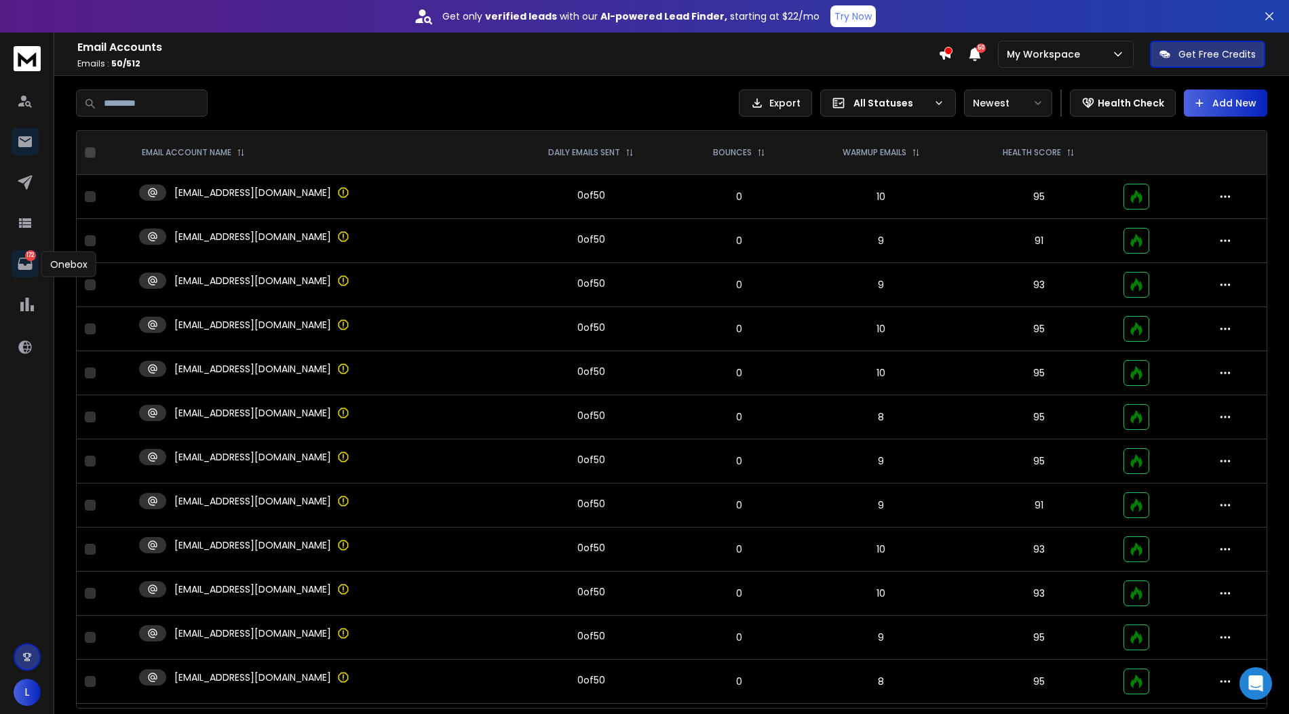
click at [19, 267] on icon at bounding box center [25, 264] width 14 height 12
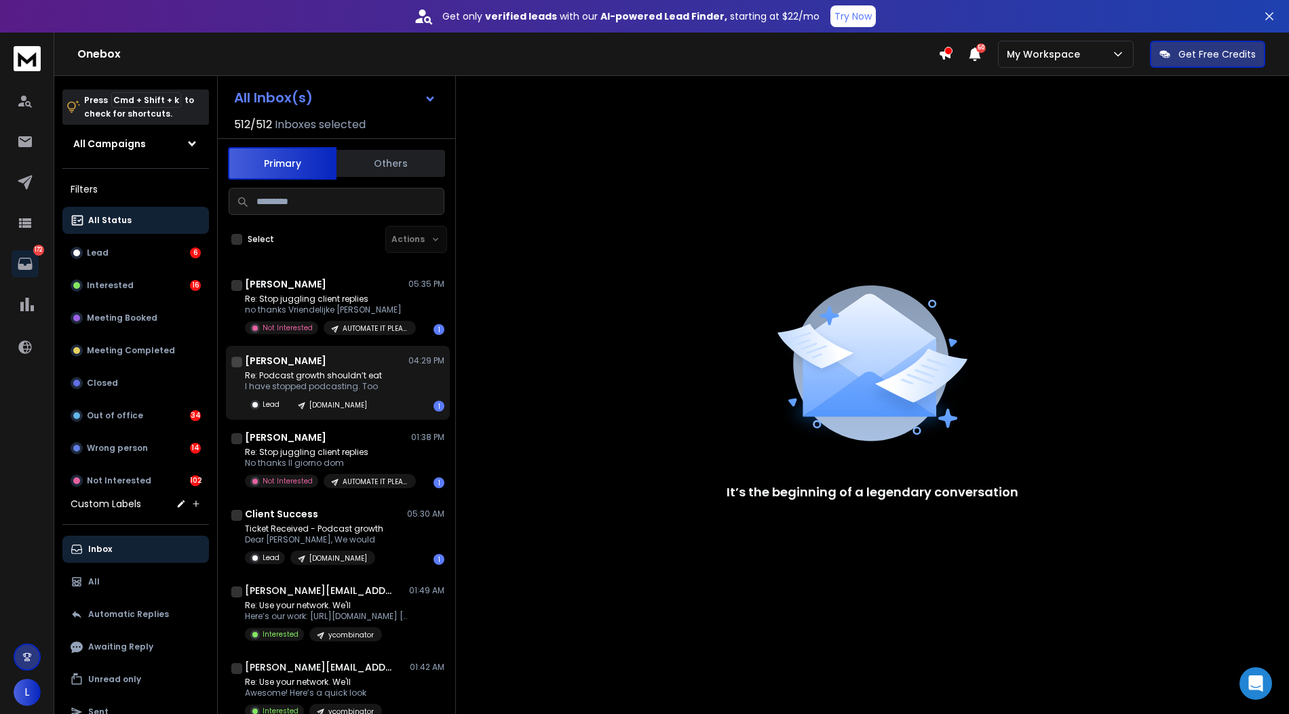
click at [267, 371] on p "Re: Podcast growth shouldn’t eat" at bounding box center [313, 375] width 137 height 11
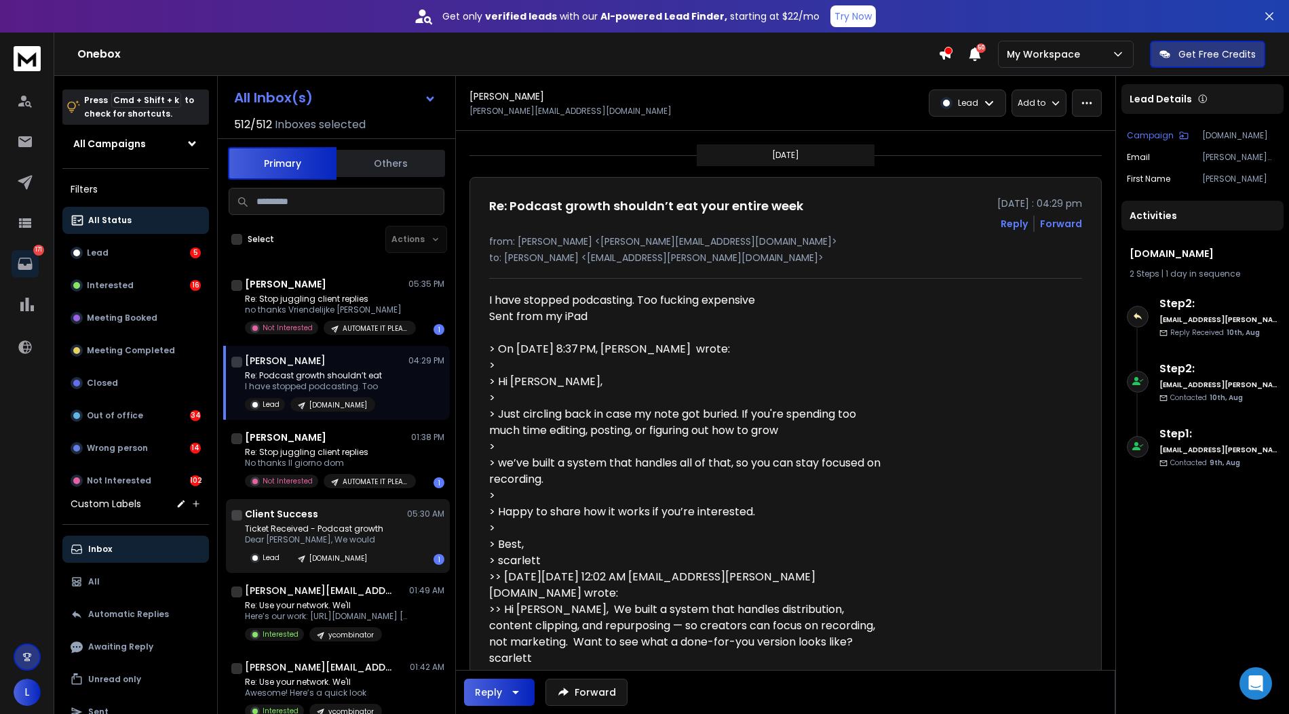
click at [409, 501] on div "Client Success 05:30 AM Ticket Received - Podcast growth Dear [PERSON_NAME], We…" at bounding box center [338, 536] width 224 height 74
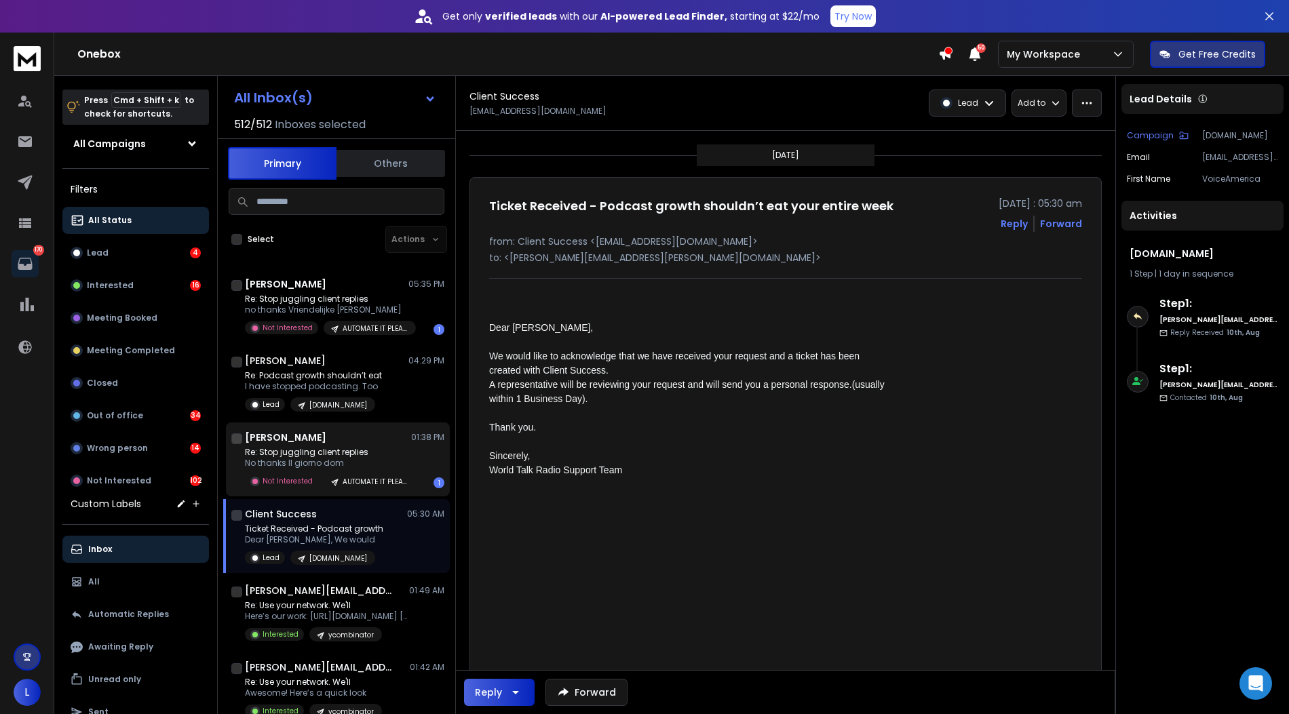
click at [415, 470] on div "Re: Stop juggling client replies No thanks Il giorno dom Not Interested AUTOMAT…" at bounding box center [344, 467] width 199 height 41
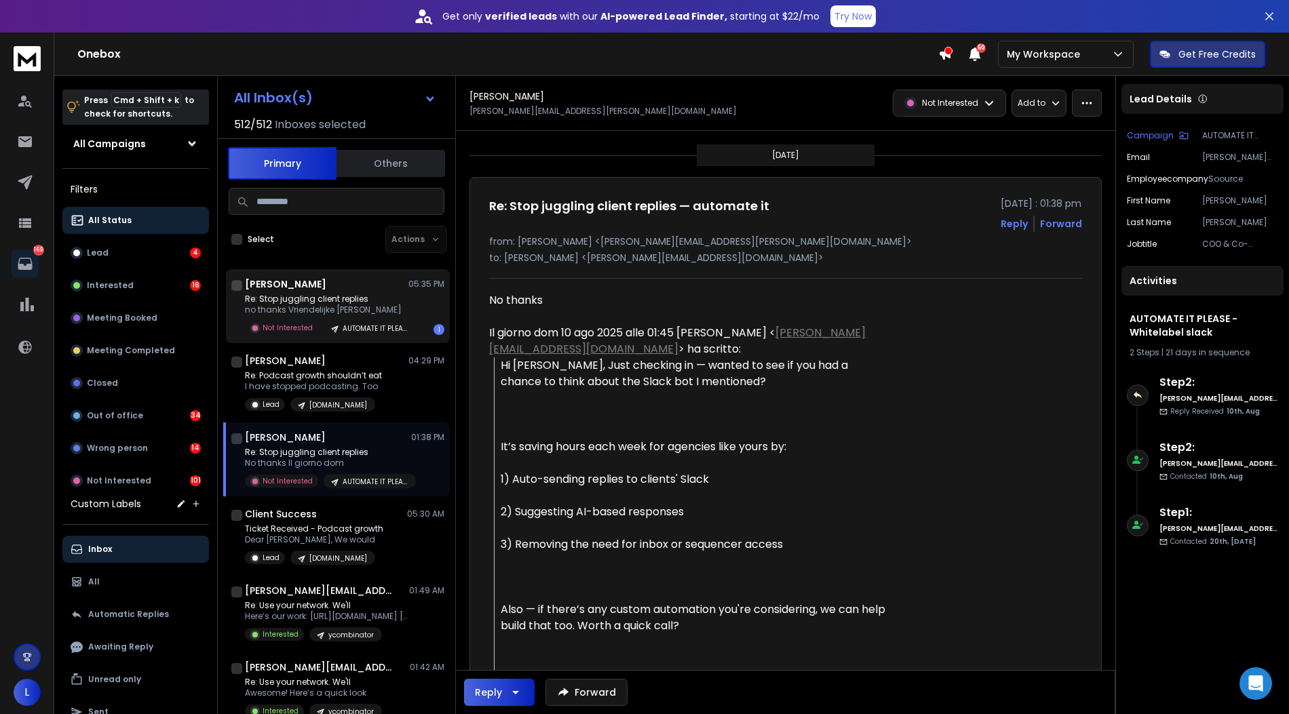
click at [377, 315] on p "no thanks Vriendelijke [PERSON_NAME]" at bounding box center [326, 310] width 163 height 11
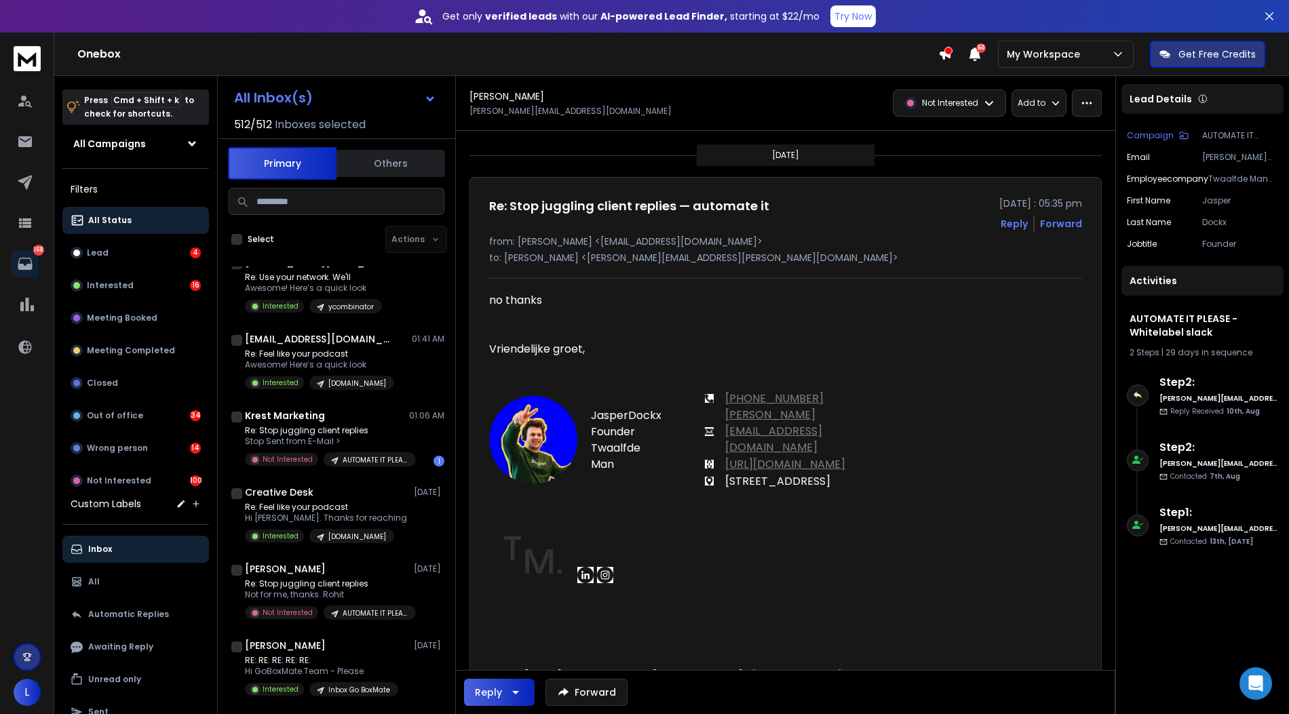
scroll to position [407, 0]
click at [301, 473] on div "[PERSON_NAME] 05:35 PM Re: Stop juggling client replies no thanks Vriendelijke …" at bounding box center [336, 531] width 237 height 529
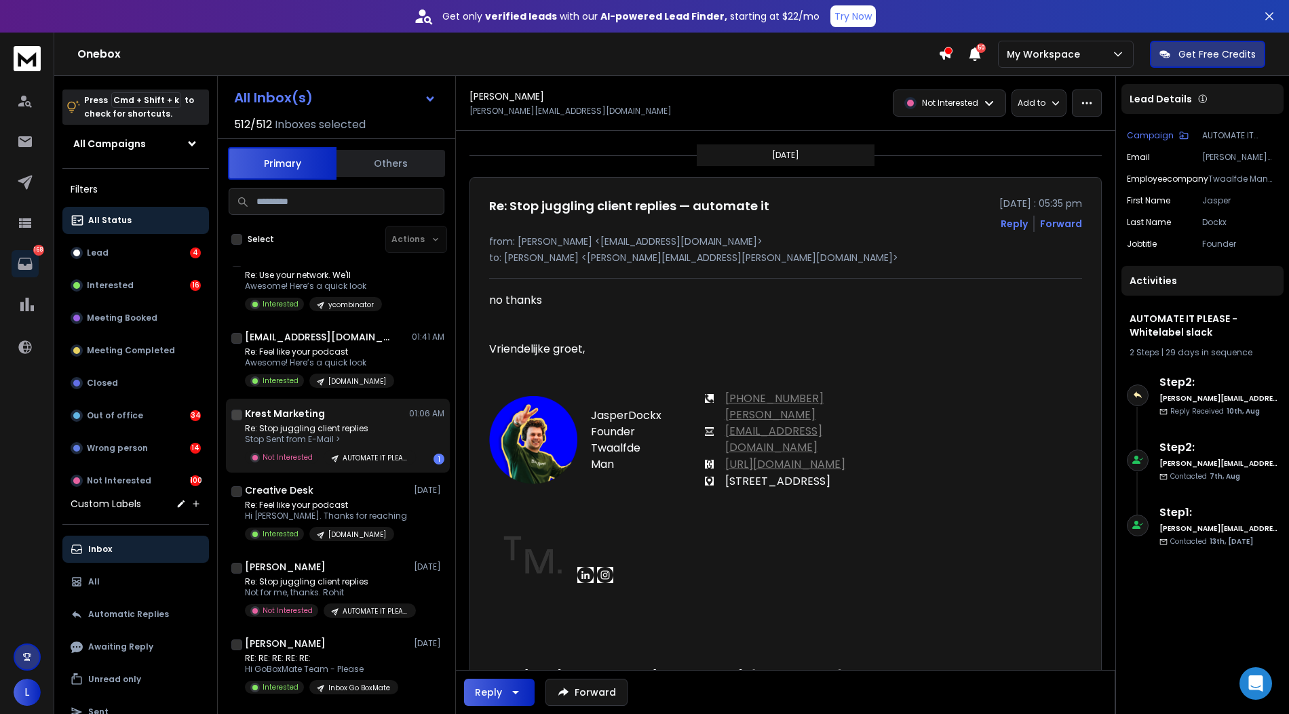
click at [301, 459] on p "Not Interested" at bounding box center [288, 458] width 50 height 10
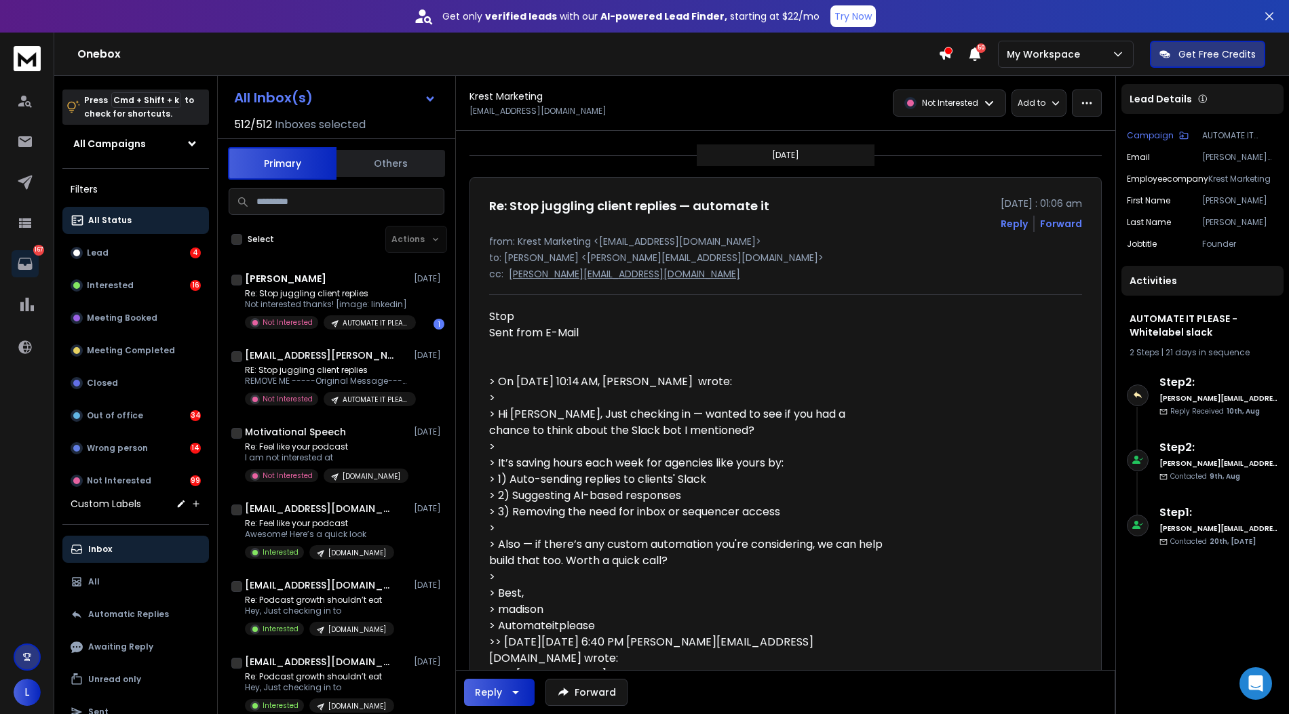
scroll to position [1081, 0]
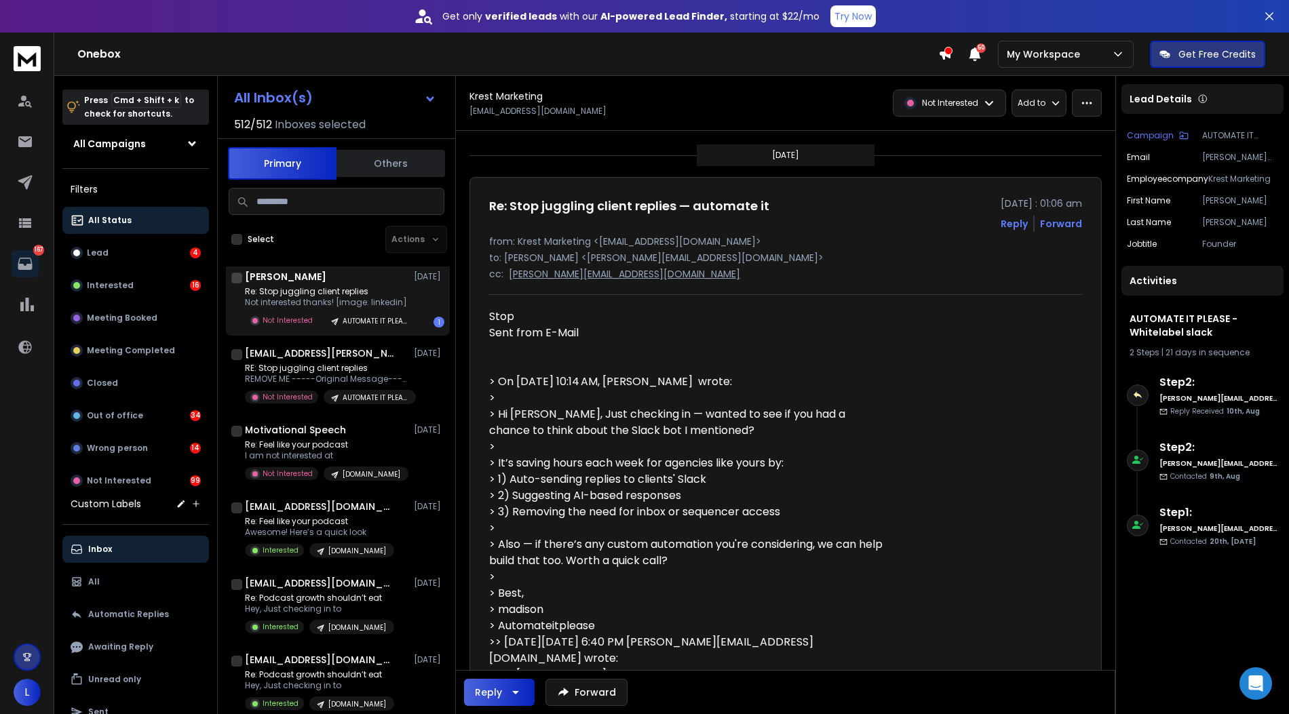
click at [332, 293] on p "Re: Stop juggling client replies" at bounding box center [326, 291] width 163 height 11
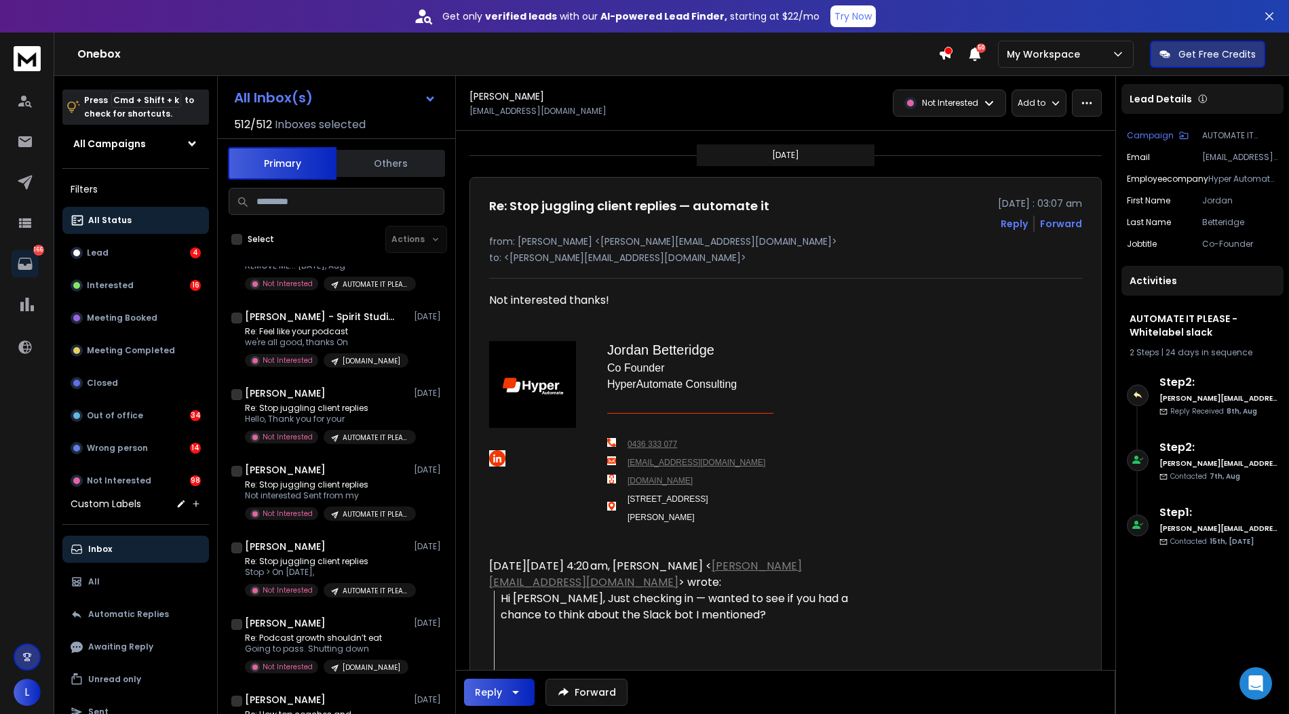
scroll to position [3460, 0]
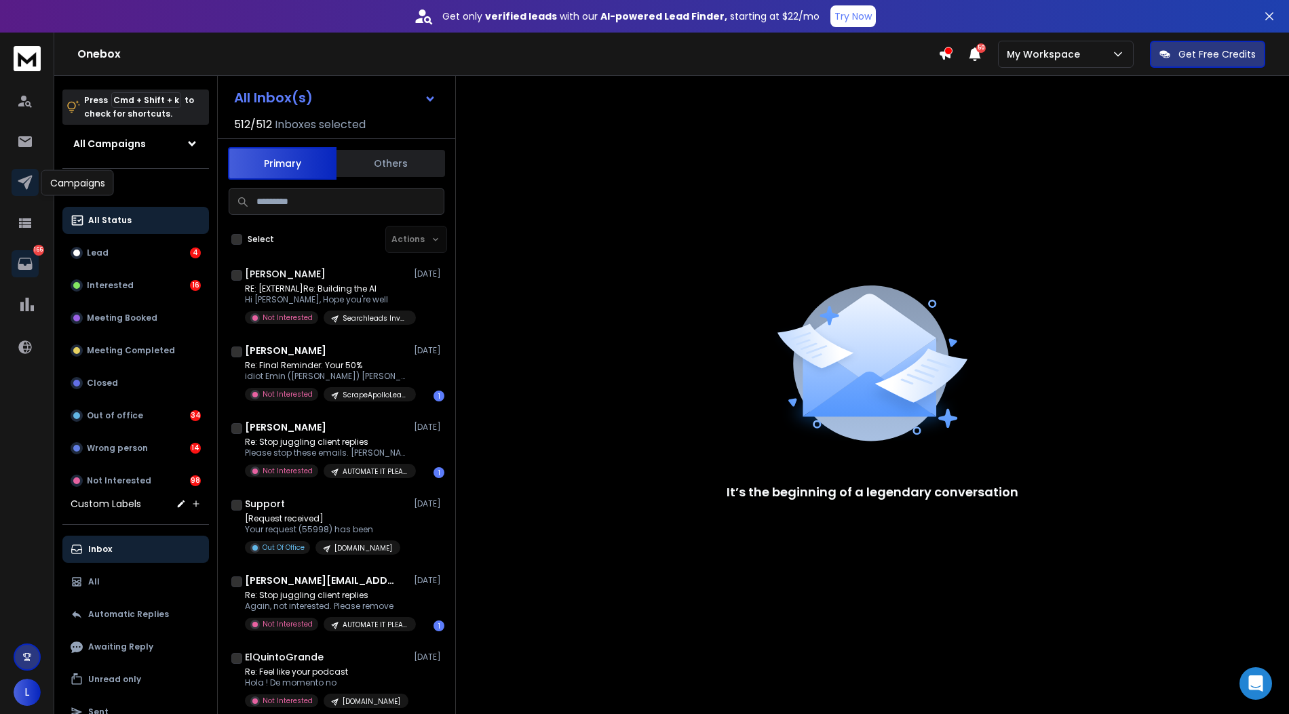
click at [33, 183] on icon at bounding box center [25, 182] width 16 height 16
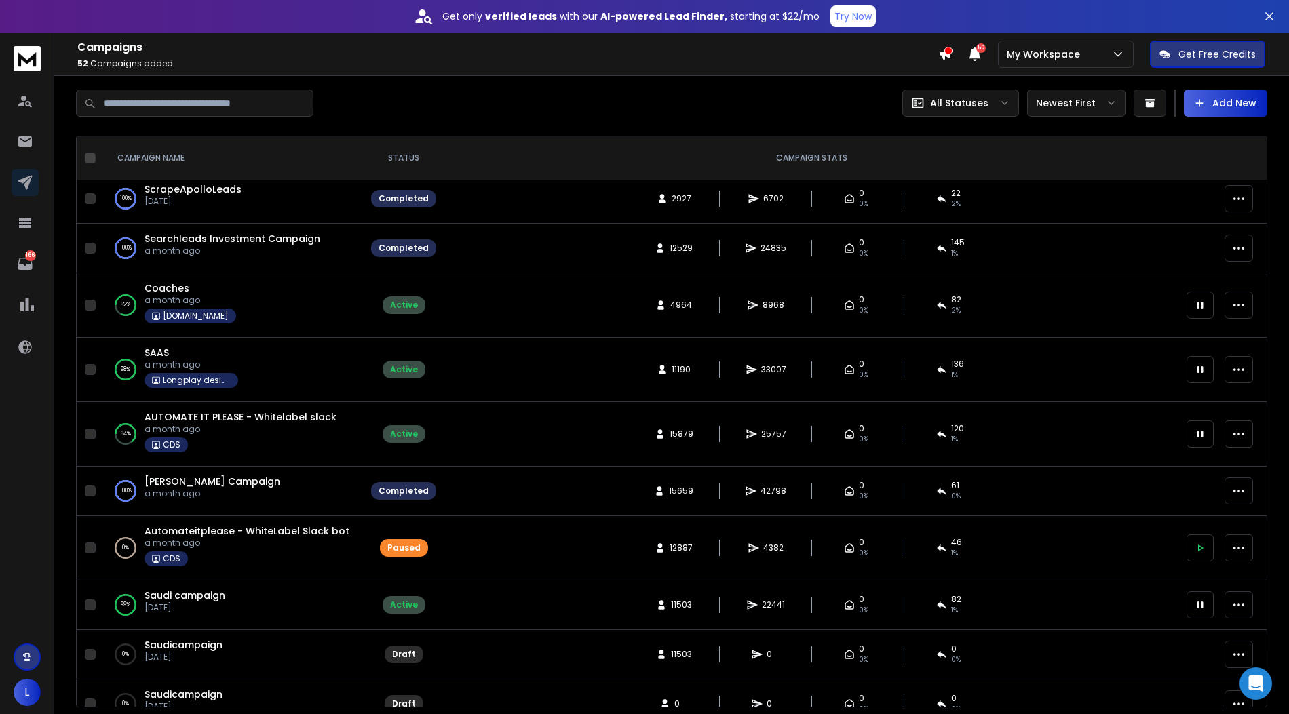
scroll to position [186, 0]
click at [1200, 434] on button at bounding box center [1200, 432] width 27 height 27
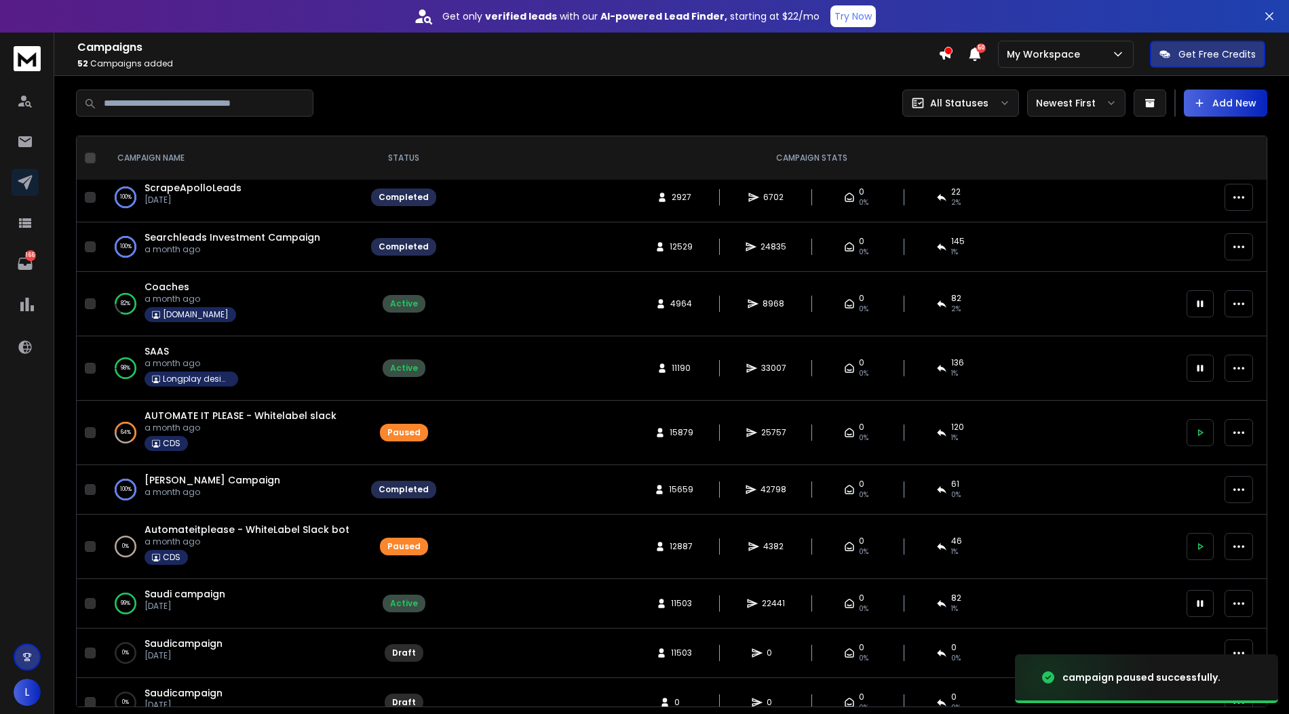
click at [259, 409] on span "AUTOMATE IT PLEASE - Whitelabel slack" at bounding box center [241, 416] width 192 height 14
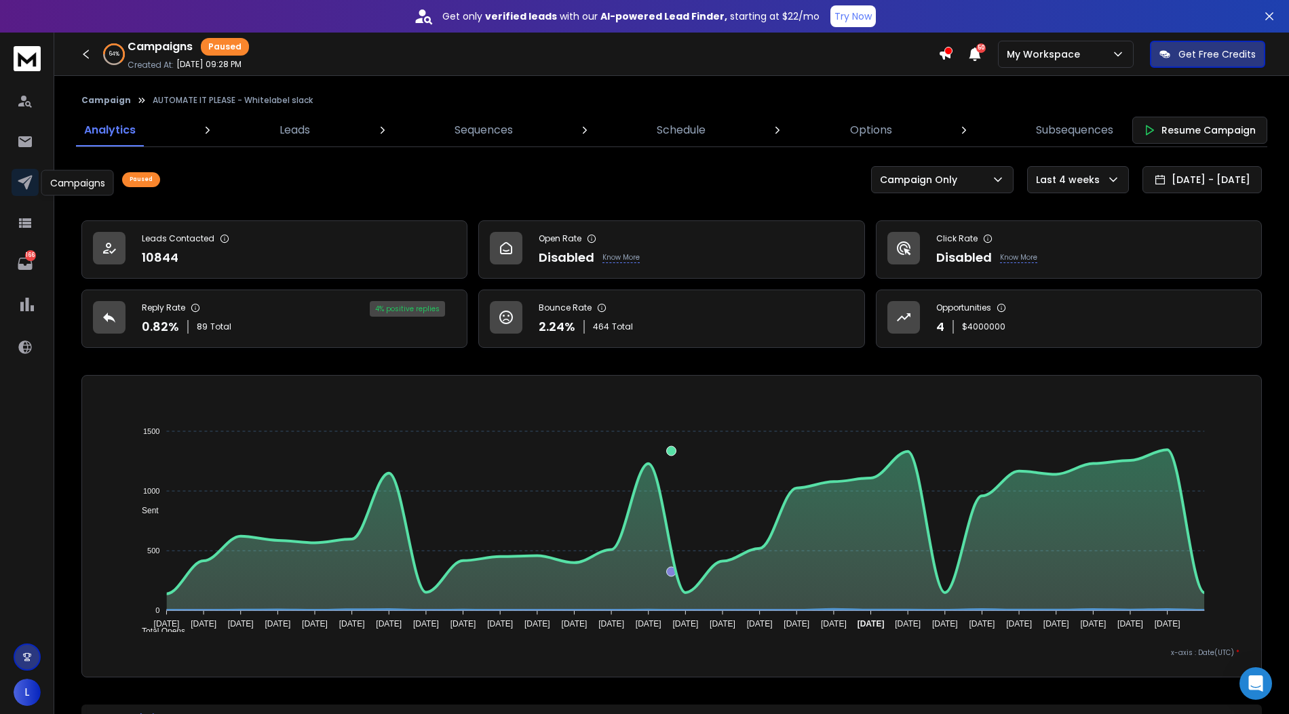
click at [26, 185] on icon at bounding box center [25, 182] width 14 height 14
